Goal: Task Accomplishment & Management: Use online tool/utility

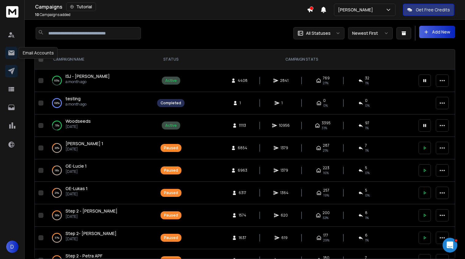
click at [11, 52] on icon at bounding box center [11, 52] width 6 height 5
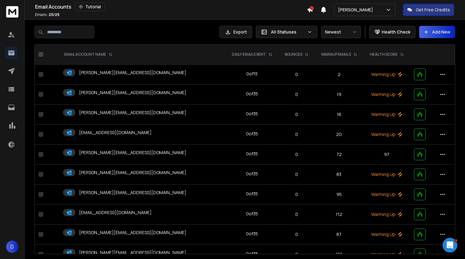
click at [282, 75] on p "0" at bounding box center [296, 74] width 28 height 6
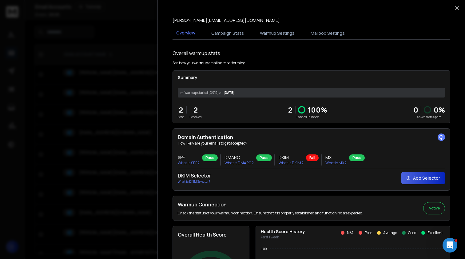
click at [50, 173] on div at bounding box center [232, 129] width 465 height 259
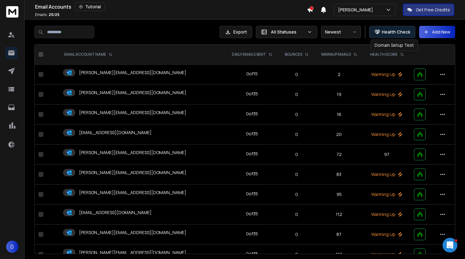
click at [397, 30] on p "Health Check" at bounding box center [396, 32] width 29 height 6
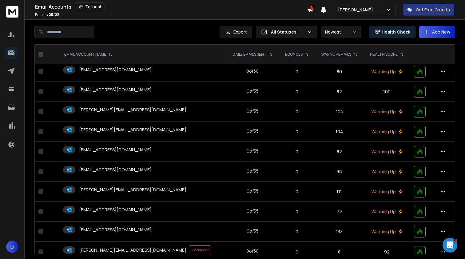
scroll to position [318, 0]
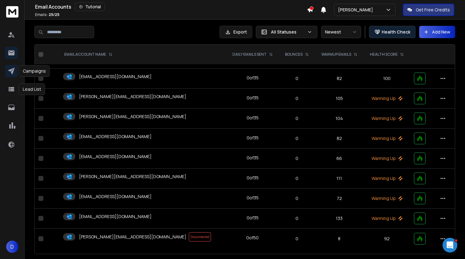
click at [12, 73] on icon at bounding box center [11, 71] width 6 height 6
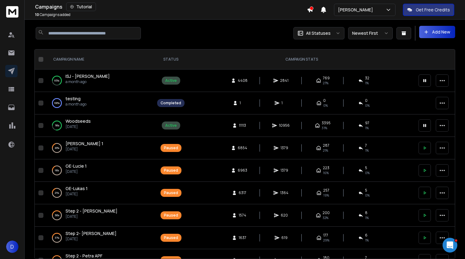
click at [440, 122] on button "button" at bounding box center [442, 125] width 13 height 12
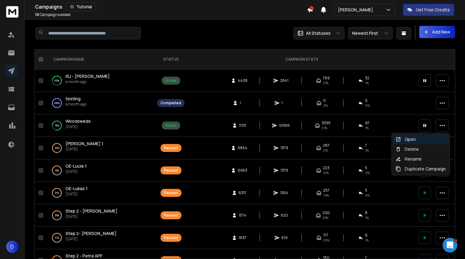
click at [441, 124] on icon "button" at bounding box center [442, 125] width 6 height 6
